Goal: Task Accomplishment & Management: Manage account settings

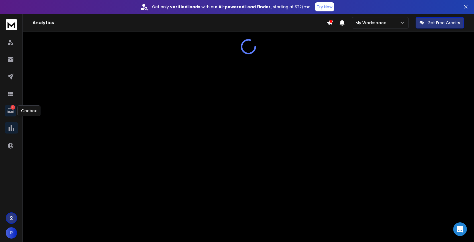
click at [9, 109] on icon at bounding box center [10, 110] width 7 height 7
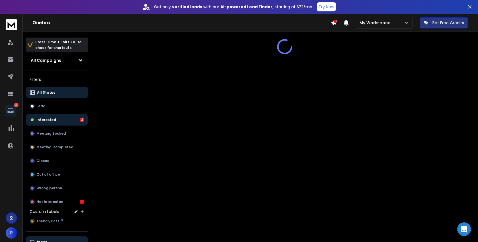
click at [58, 122] on button "Interested 2" at bounding box center [56, 119] width 61 height 11
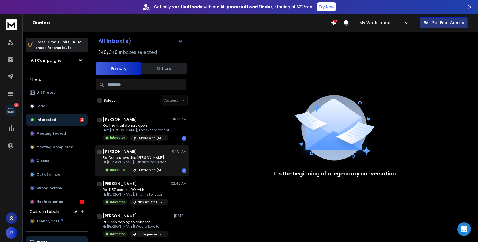
click at [143, 156] on p "Re: Donors love this Andy" at bounding box center [137, 157] width 68 height 5
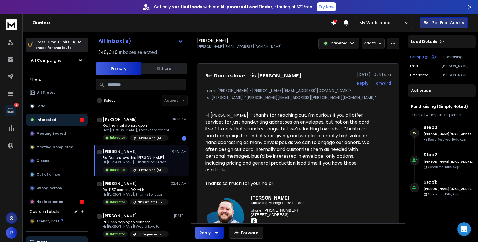
scroll to position [40, 0]
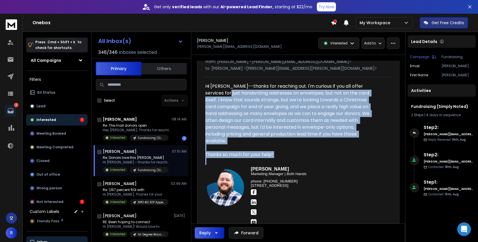
drag, startPoint x: 348, startPoint y: 189, endPoint x: 242, endPoint y: 108, distance: 133.0
click at [223, 95] on div "Hi Rick--thanks for reaching out. I'm curious if you all offer services for jus…" at bounding box center [288, 181] width 166 height 197
click at [306, 123] on div "Hi Rick--thanks for reaching out. I'm curious if you all offer services for jus…" at bounding box center [288, 113] width 166 height 61
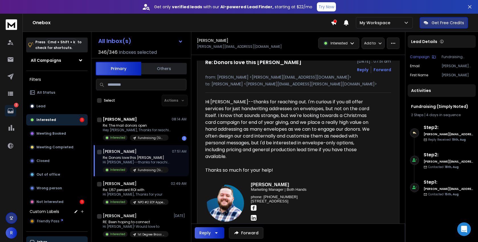
scroll to position [14, 0]
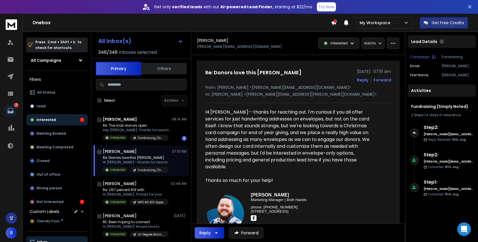
drag, startPoint x: 313, startPoint y: 183, endPoint x: 199, endPoint y: 74, distance: 157.6
copy div "Re: Donors love this Andy 19 August 2025 : 07:51 am Reply Forward from: Andy Wh…"
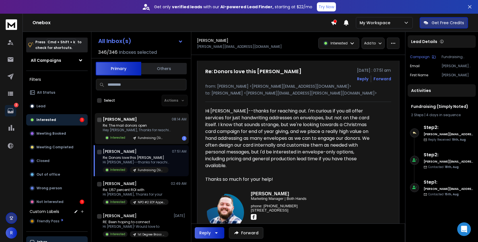
click at [116, 123] on div "Jeremy Stern 08:14 AM Re: The mail donors open Hey Rick, Thanks for reaching In…" at bounding box center [145, 128] width 84 height 24
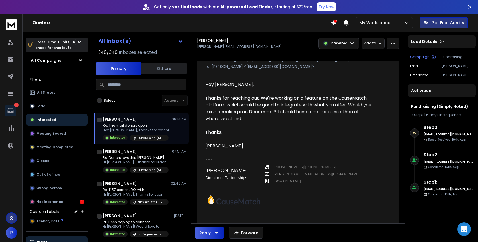
scroll to position [29, 0]
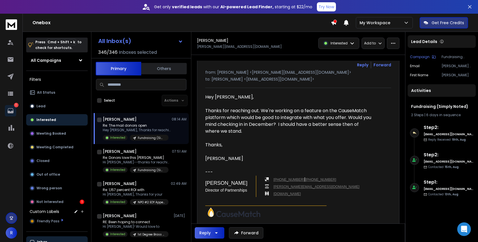
drag, startPoint x: 323, startPoint y: 180, endPoint x: 204, endPoint y: 71, distance: 160.5
copy div "from: Jeremy Stern <jeremy@causematch.com> to: Rick Elmore <re@simplynotedpro.c…"
click at [58, 199] on button "Not Interested 1" at bounding box center [56, 201] width 61 height 11
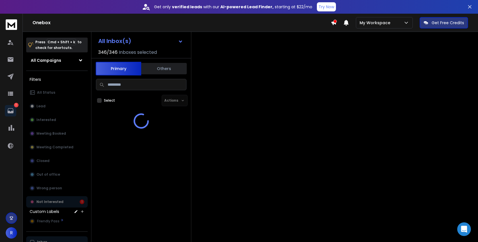
scroll to position [0, 0]
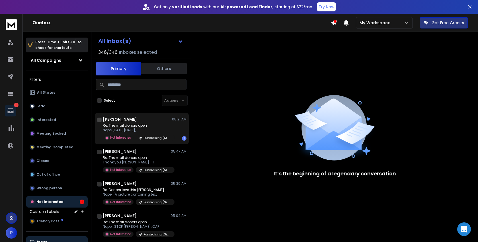
click at [147, 126] on p "Re: The mail donors open" at bounding box center [137, 125] width 68 height 5
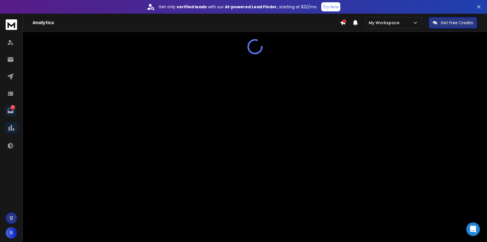
click at [15, 108] on link "1" at bounding box center [10, 110] width 11 height 11
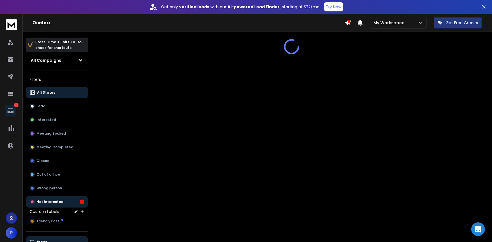
click at [63, 202] on button "Not Interested 1" at bounding box center [56, 201] width 61 height 11
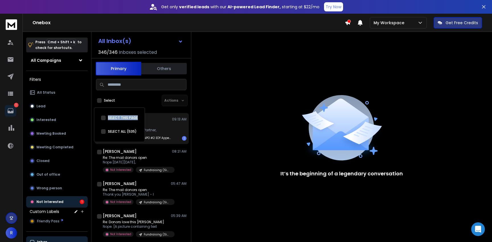
drag, startPoint x: 140, startPoint y: 124, endPoint x: 159, endPoint y: 128, distance: 19.0
click at [159, 128] on body "Get only verified leads with our AI-powered Lead Finder, starting at $22/mo Try…" at bounding box center [246, 121] width 492 height 242
click at [155, 125] on p "Re: 1,157 percent ROI with" at bounding box center [137, 125] width 68 height 5
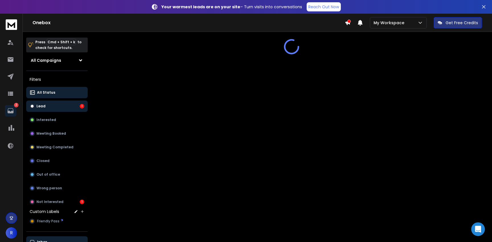
click at [42, 104] on p "Lead" at bounding box center [40, 106] width 9 height 5
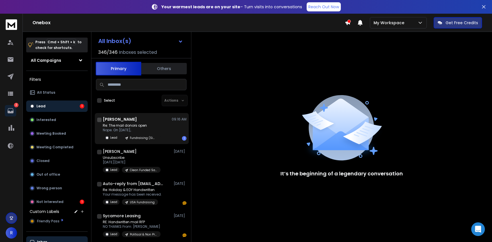
click at [149, 123] on div "[PERSON_NAME] 09:16 AM Re: The mail donors open Nope. On [DATE], Lead Fundraisi…" at bounding box center [145, 128] width 84 height 24
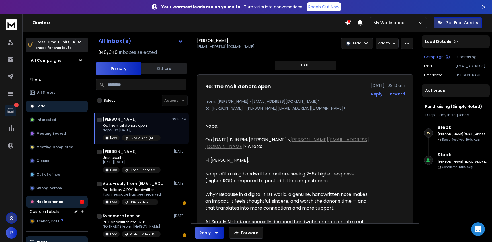
click at [55, 205] on button "Not Interested 1" at bounding box center [56, 201] width 61 height 11
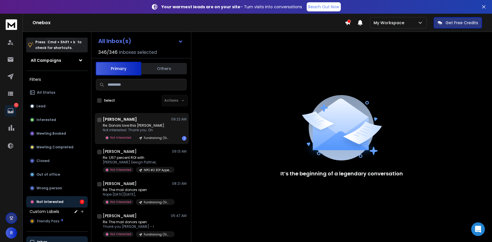
click at [142, 124] on p "Re: Donors love this [PERSON_NAME]" at bounding box center [137, 125] width 68 height 5
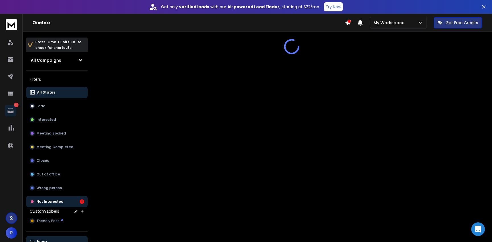
click at [57, 200] on p "Not Interested" at bounding box center [49, 201] width 27 height 5
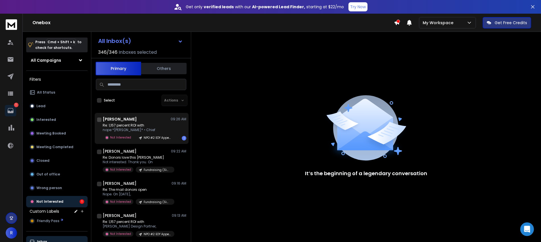
click at [142, 122] on div "Tammy Weinman 09:26 AM" at bounding box center [145, 119] width 84 height 6
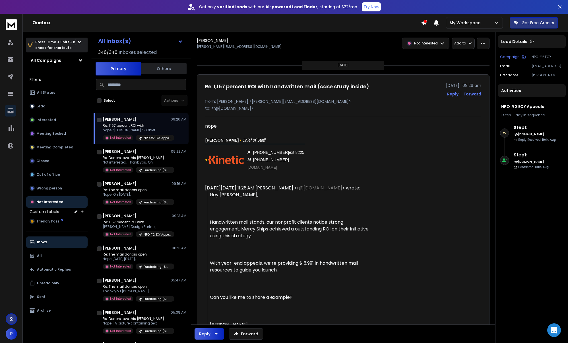
click at [124, 80] on input at bounding box center [141, 84] width 90 height 11
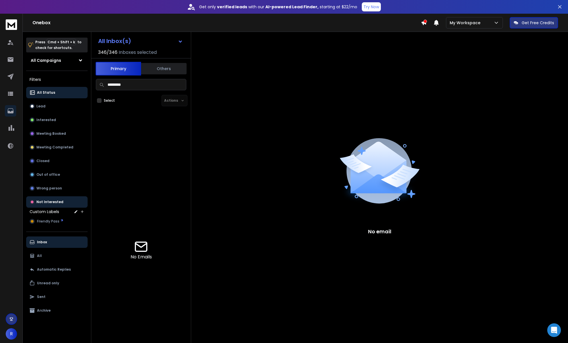
click at [50, 92] on p "All Status" at bounding box center [46, 92] width 18 height 5
click at [159, 86] on input "*********" at bounding box center [141, 84] width 90 height 11
click at [130, 85] on input "********" at bounding box center [141, 84] width 90 height 11
type input "*****"
click at [11, 109] on icon at bounding box center [10, 110] width 7 height 7
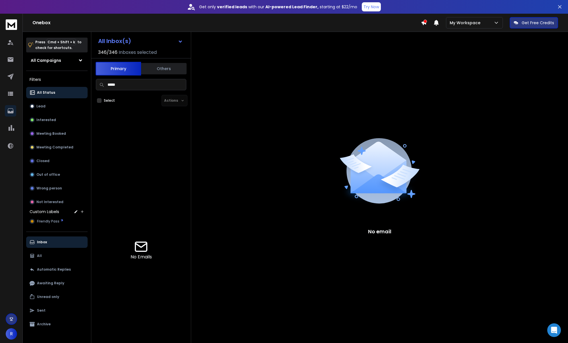
click at [137, 85] on input "*****" at bounding box center [141, 84] width 90 height 11
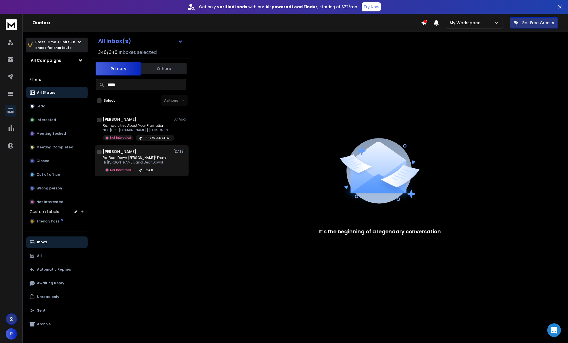
click at [133, 158] on p "Re: Bear Down Eric! From" at bounding box center [134, 157] width 63 height 5
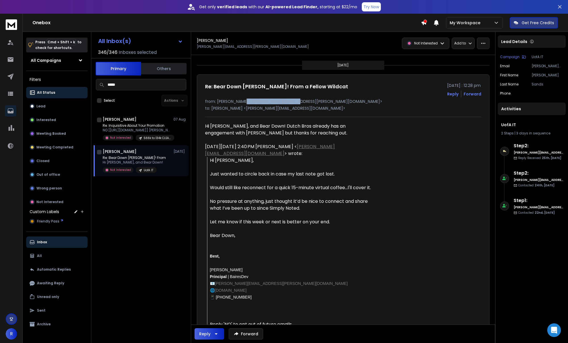
drag, startPoint x: 240, startPoint y: 101, endPoint x: 294, endPoint y: 101, distance: 54.4
click at [294, 101] on p "from: Eric Sands <eric.sands@dutchbros.com>" at bounding box center [343, 101] width 276 height 6
copy p "eric.sands@dutchbros.com"
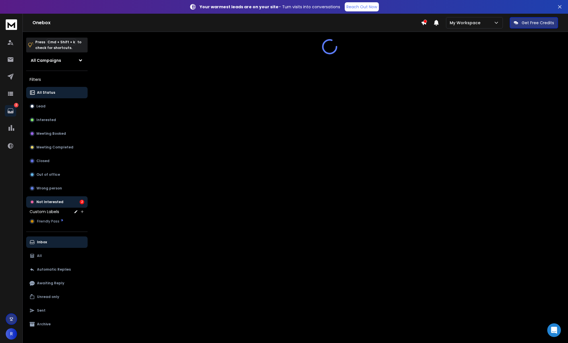
click at [61, 203] on button "Not Interested 2" at bounding box center [56, 201] width 61 height 11
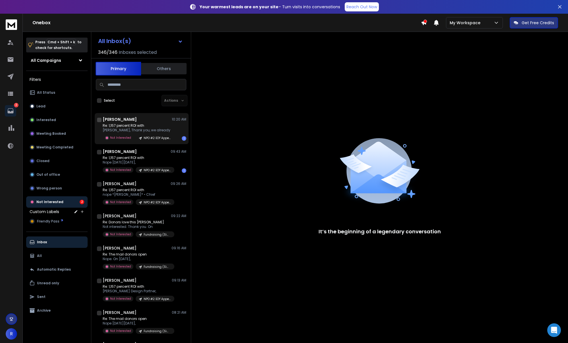
click at [142, 126] on p "Re: 1,157 percent ROI with" at bounding box center [137, 125] width 68 height 5
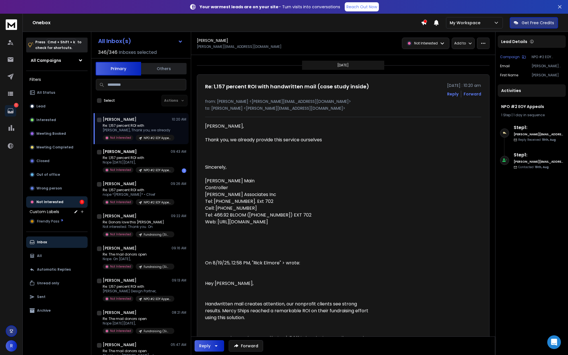
click at [132, 125] on p "Re: 1,157 percent ROI with" at bounding box center [137, 125] width 68 height 5
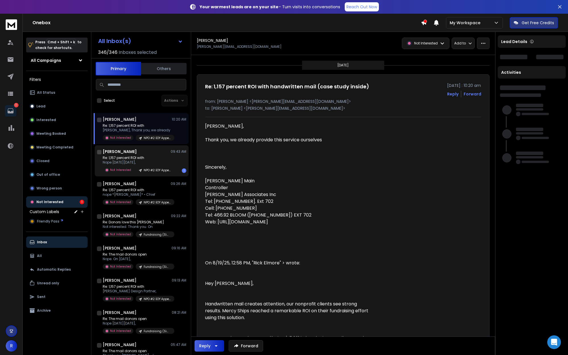
click at [142, 161] on p "Nope [DATE][DATE]," at bounding box center [137, 162] width 68 height 5
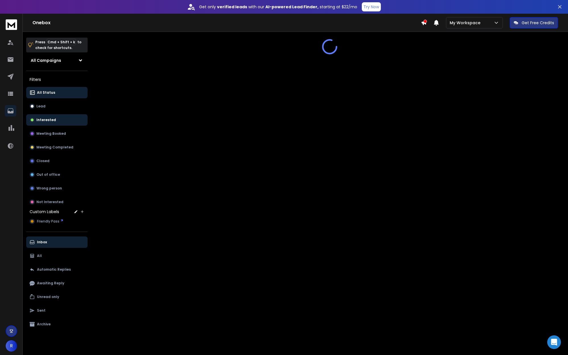
click at [48, 122] on p "Interested" at bounding box center [46, 120] width 20 height 5
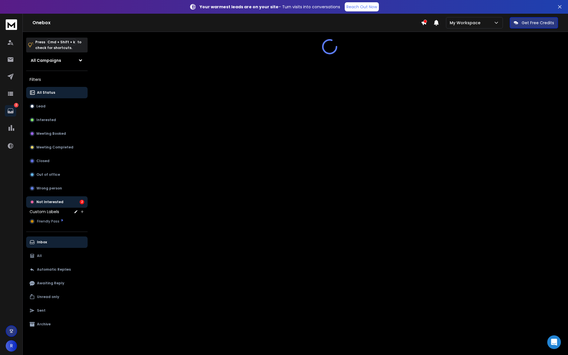
click at [45, 198] on button "Not Interested 2" at bounding box center [56, 201] width 61 height 11
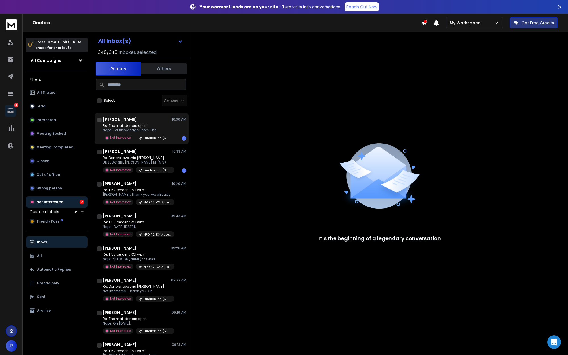
drag, startPoint x: 136, startPoint y: 117, endPoint x: 139, endPoint y: 120, distance: 4.3
click at [137, 117] on div "Danielle Watson 10:36 AM" at bounding box center [145, 119] width 84 height 6
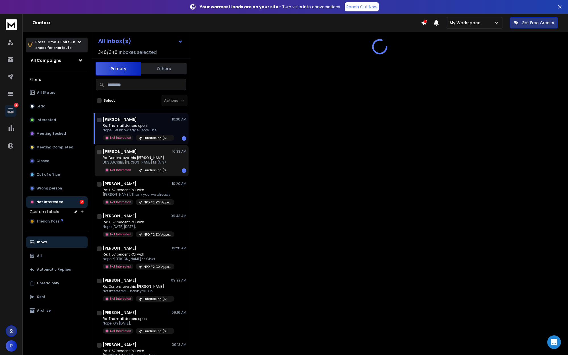
click at [145, 151] on div "Marissa Abernathy 10:33 AM" at bounding box center [145, 152] width 84 height 6
